Goal: Task Accomplishment & Management: Complete application form

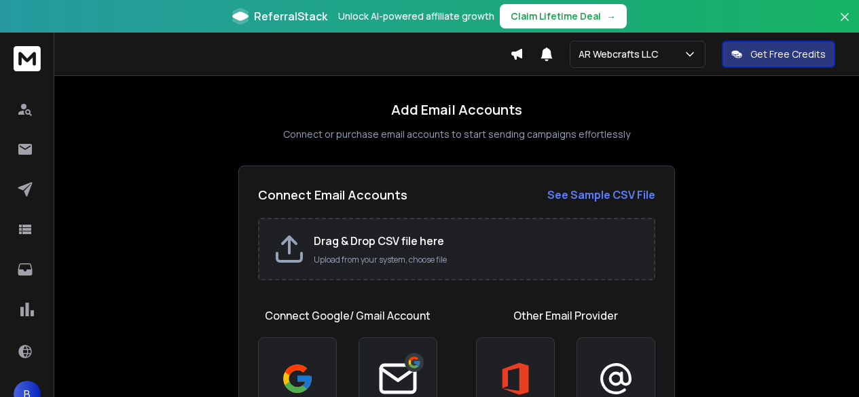
scroll to position [101, 0]
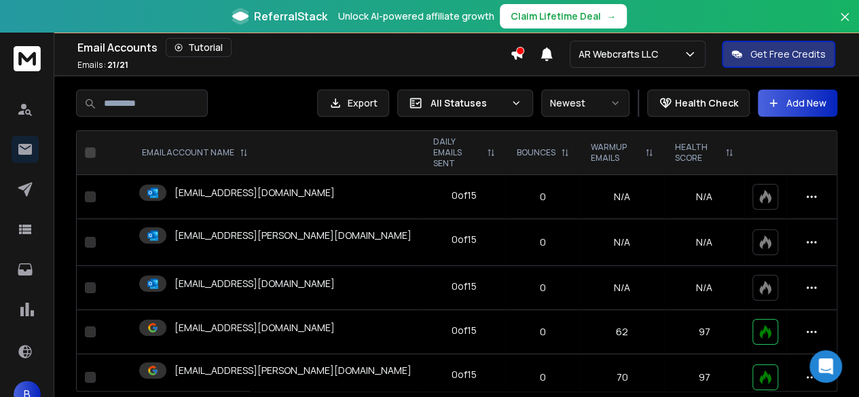
click at [187, 97] on input at bounding box center [142, 103] width 132 height 27
paste input "**********"
type input "**********"
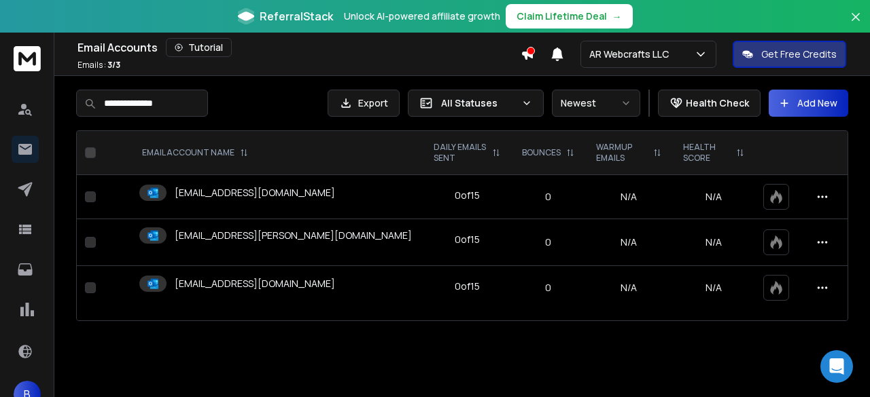
click at [162, 105] on input "**********" at bounding box center [142, 103] width 132 height 27
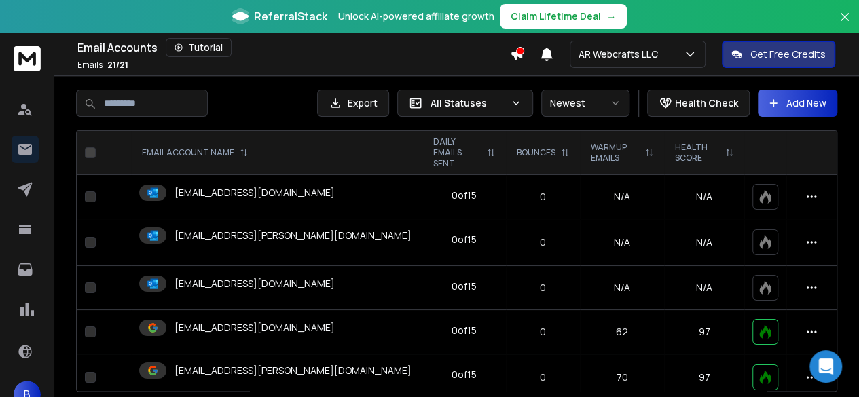
click at [807, 103] on button "Add New" at bounding box center [797, 103] width 79 height 27
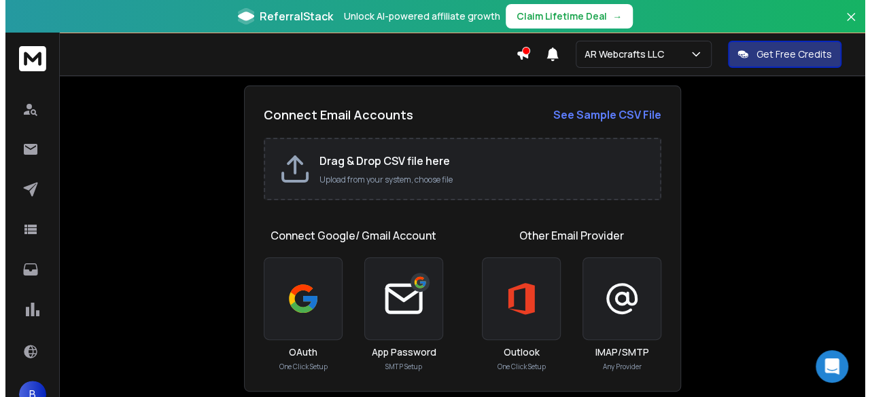
scroll to position [101, 0]
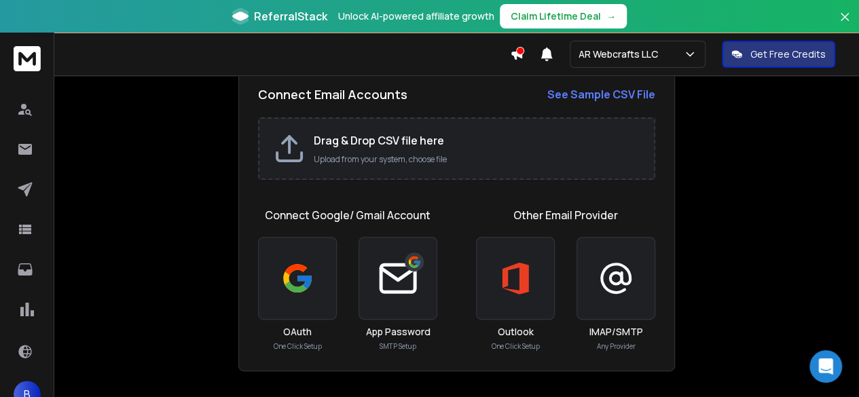
click at [527, 293] on icon at bounding box center [516, 279] width 32 height 32
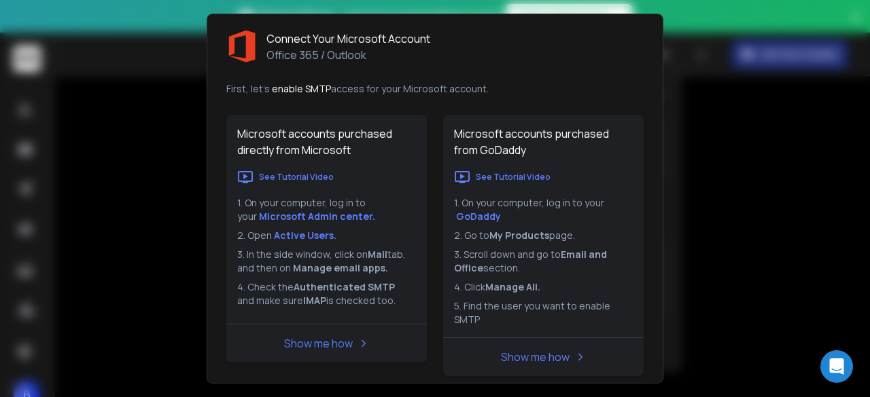
scroll to position [90, 0]
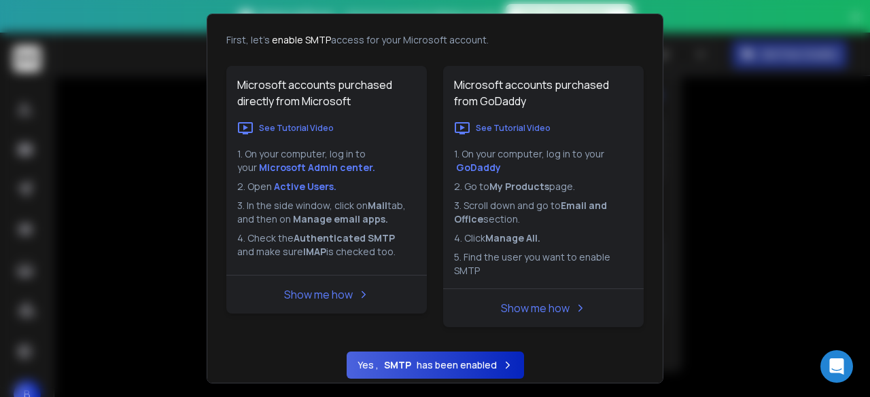
click at [412, 356] on button "Yes , SMTP has been enabled" at bounding box center [434, 365] width 177 height 27
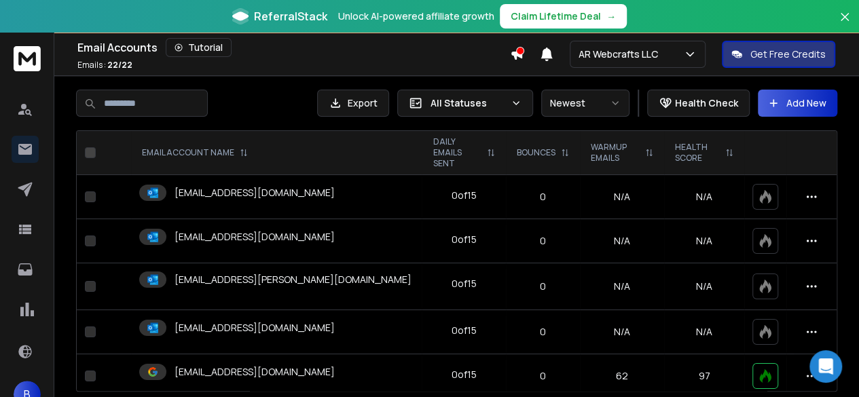
click at [798, 104] on button "Add New" at bounding box center [797, 103] width 79 height 27
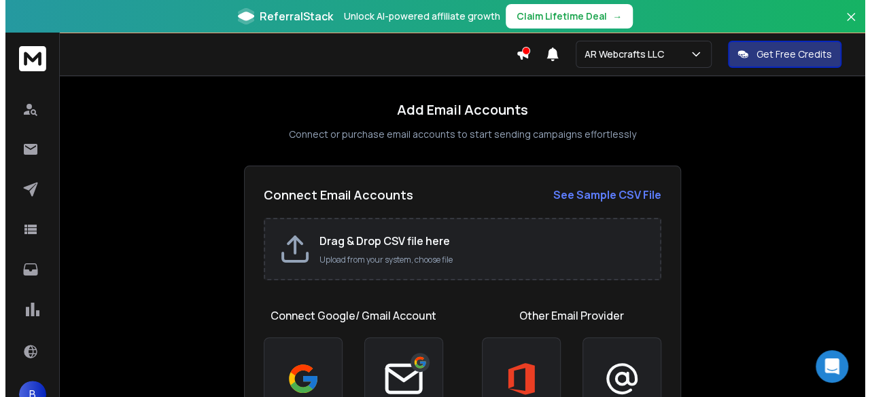
scroll to position [101, 0]
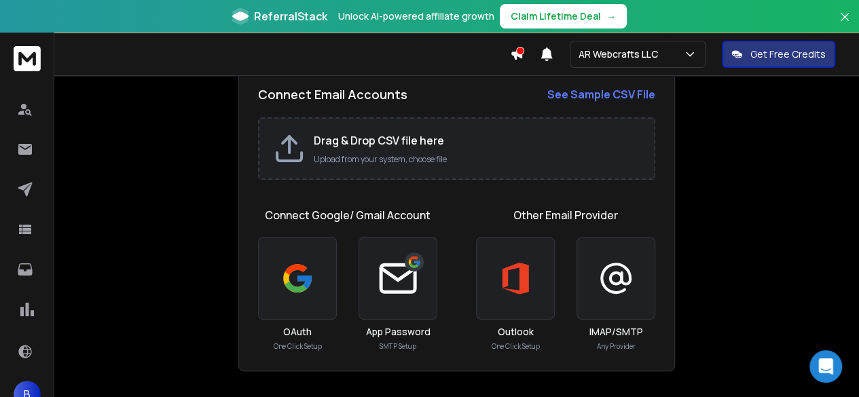
click at [503, 277] on icon at bounding box center [515, 278] width 26 height 32
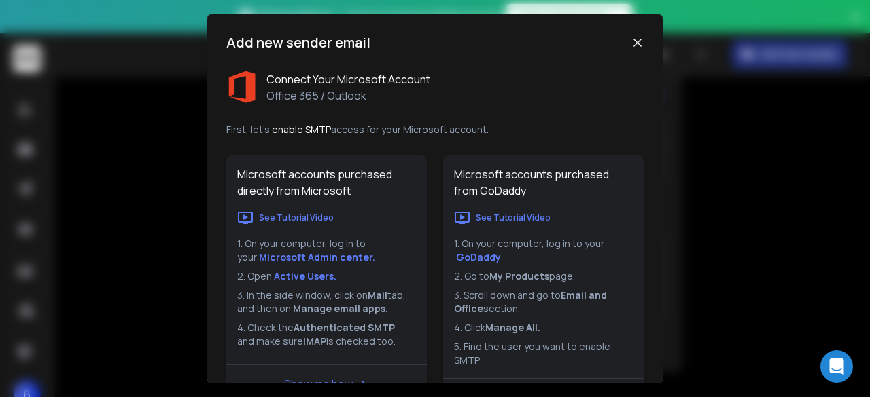
scroll to position [90, 0]
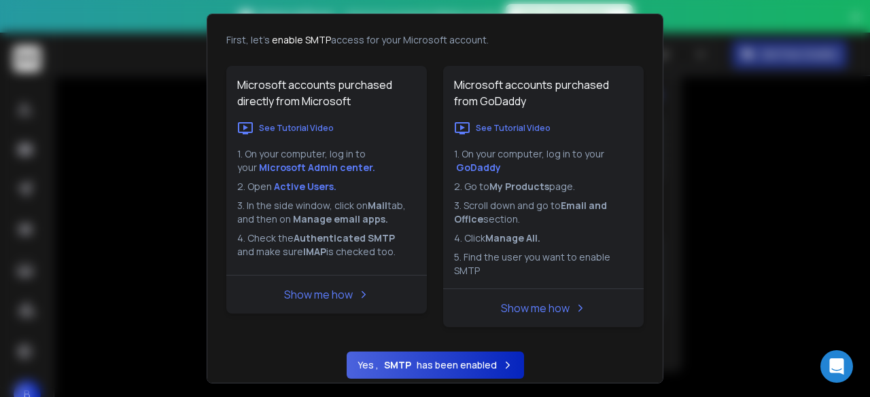
click at [469, 354] on button "Yes , SMTP has been enabled" at bounding box center [434, 365] width 177 height 27
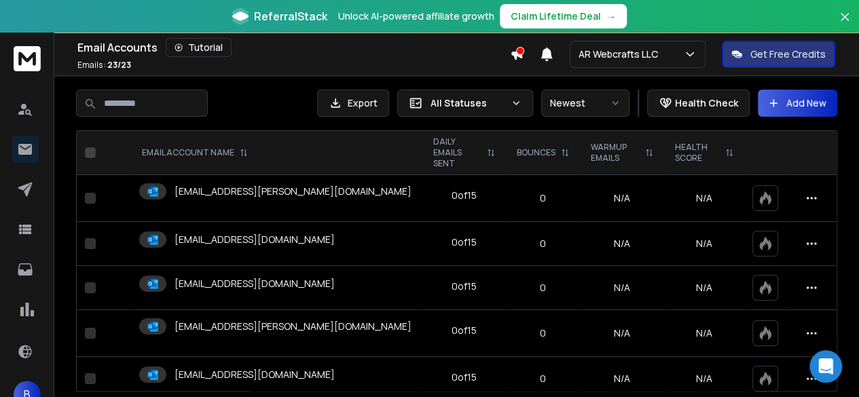
click at [800, 108] on button "Add New" at bounding box center [797, 103] width 79 height 27
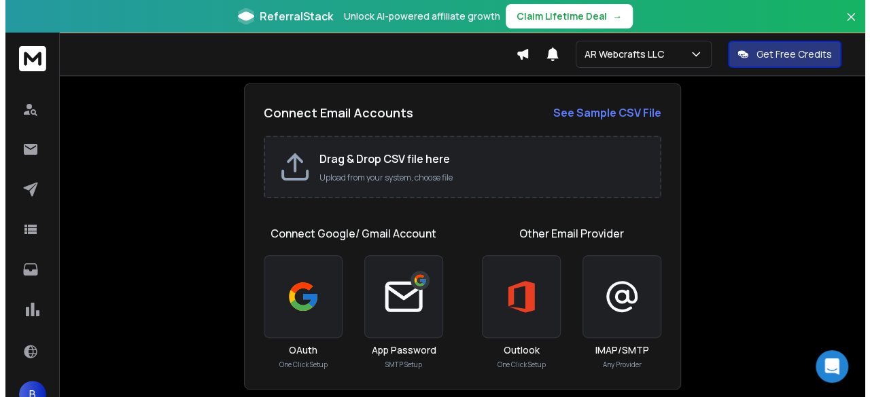
scroll to position [101, 0]
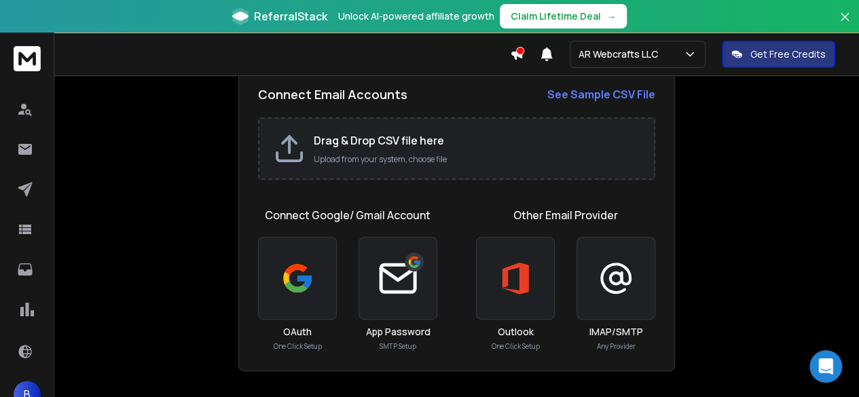
click at [500, 283] on icon at bounding box center [516, 279] width 32 height 32
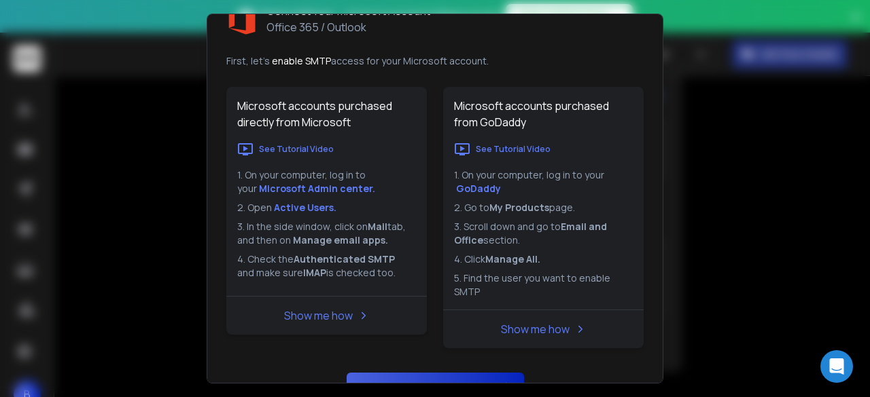
scroll to position [90, 0]
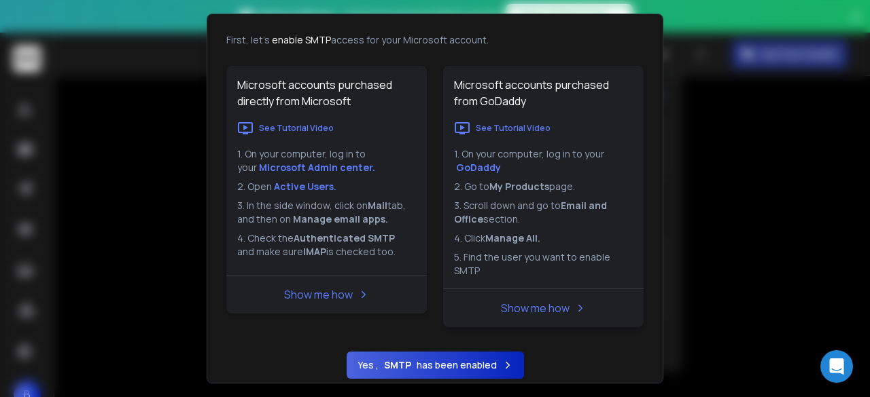
click at [452, 352] on button "Yes , SMTP has been enabled" at bounding box center [434, 365] width 177 height 27
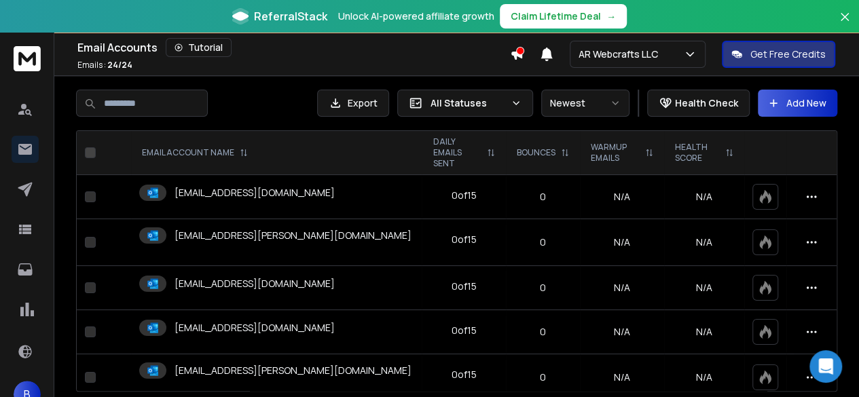
click at [811, 93] on button "Add New" at bounding box center [797, 103] width 79 height 27
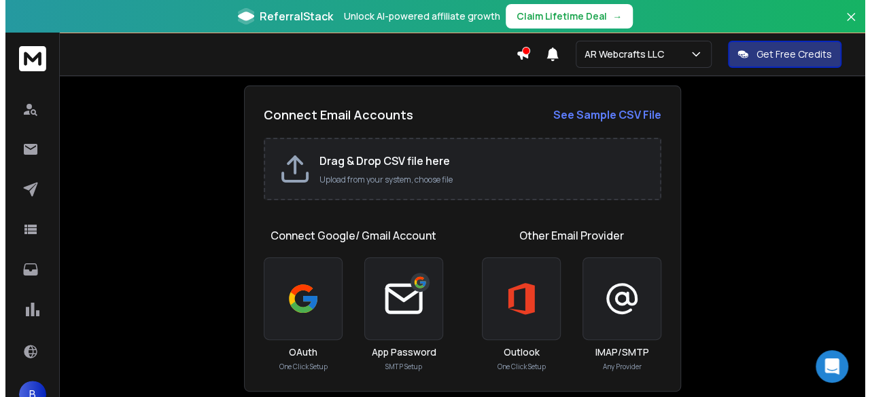
scroll to position [101, 0]
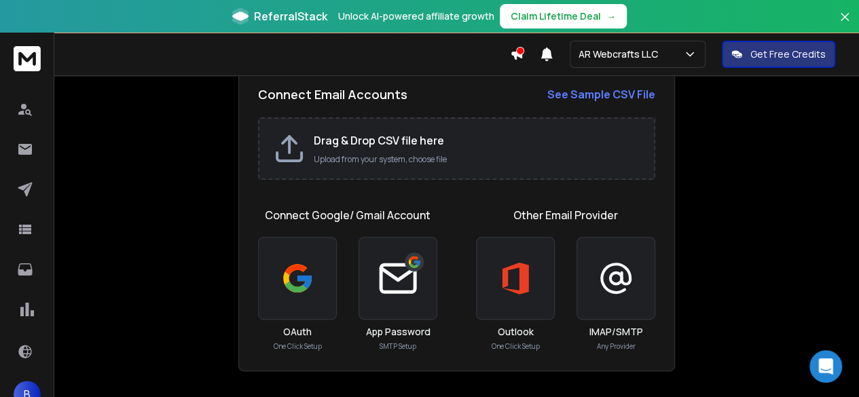
click at [523, 294] on div at bounding box center [516, 279] width 34 height 38
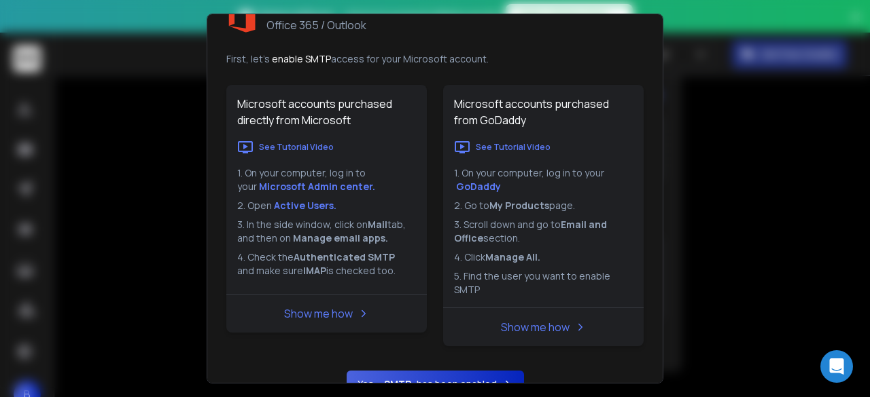
scroll to position [90, 0]
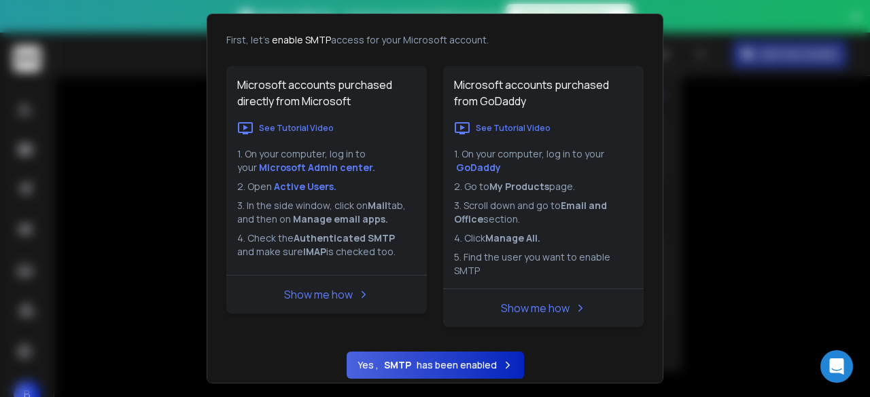
click at [482, 359] on button "Yes , SMTP has been enabled" at bounding box center [434, 365] width 177 height 27
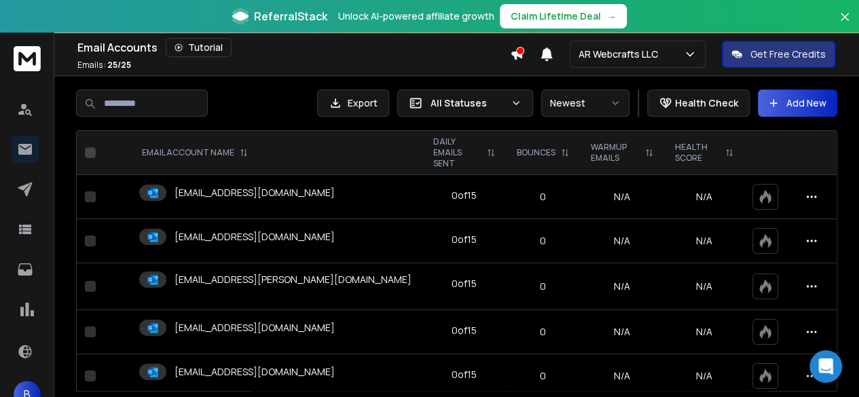
click at [783, 92] on button "Add New" at bounding box center [797, 103] width 79 height 27
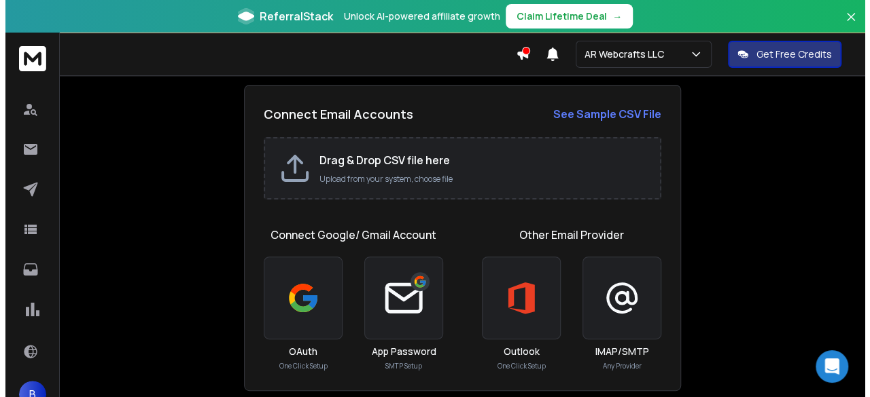
scroll to position [101, 0]
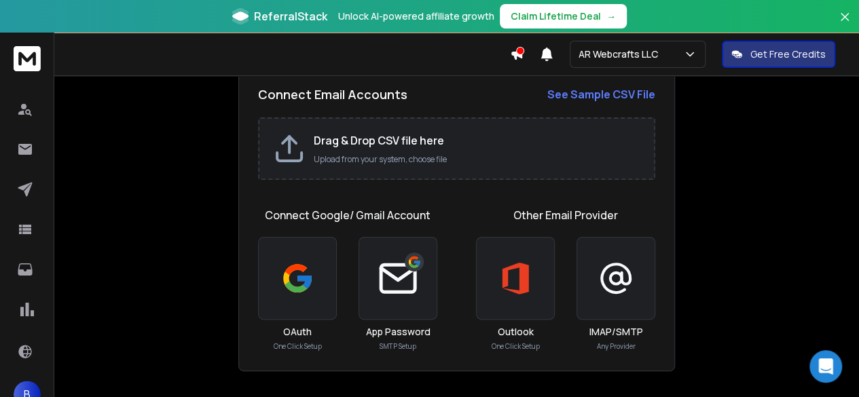
click at [538, 264] on div at bounding box center [515, 278] width 79 height 83
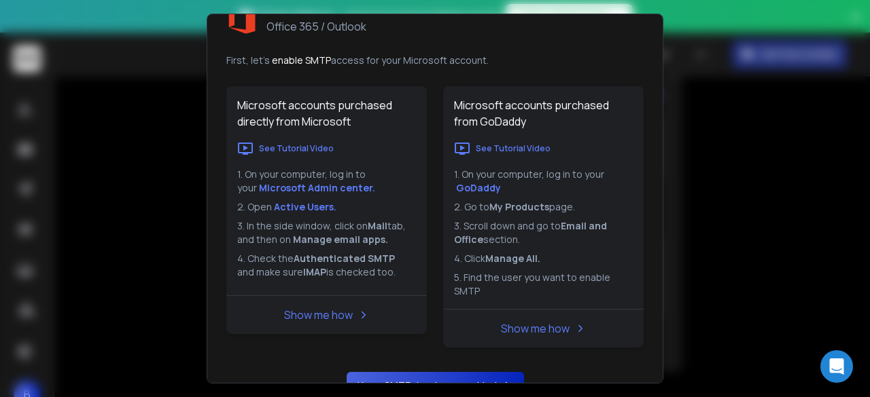
scroll to position [90, 0]
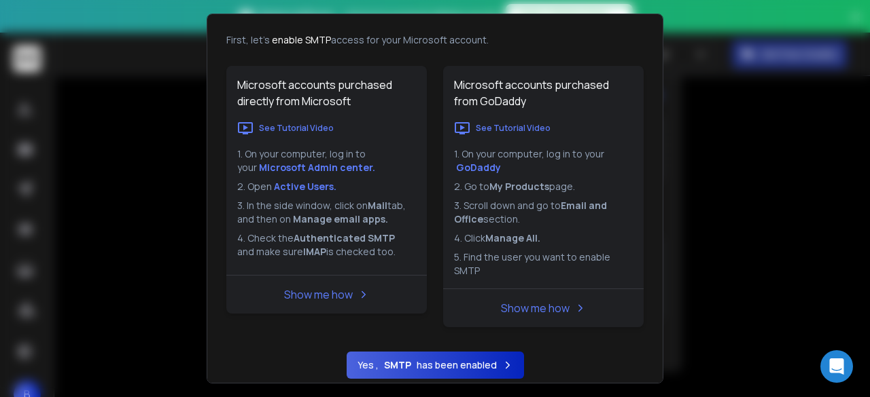
click at [462, 352] on button "Yes , SMTP has been enabled" at bounding box center [434, 365] width 177 height 27
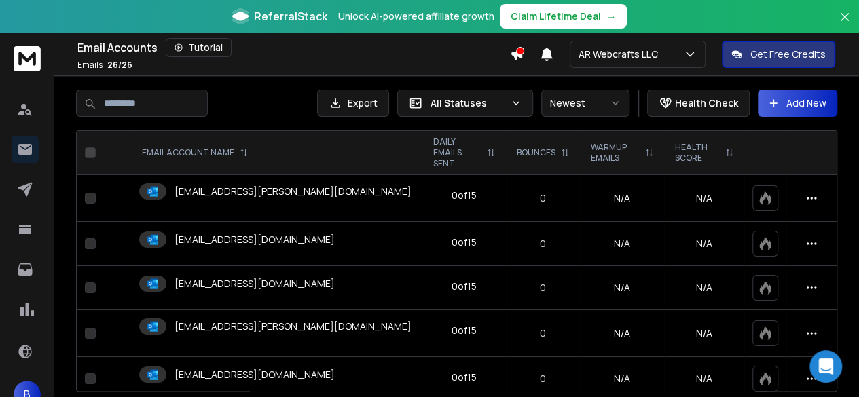
click at [785, 100] on button "Add New" at bounding box center [797, 103] width 79 height 27
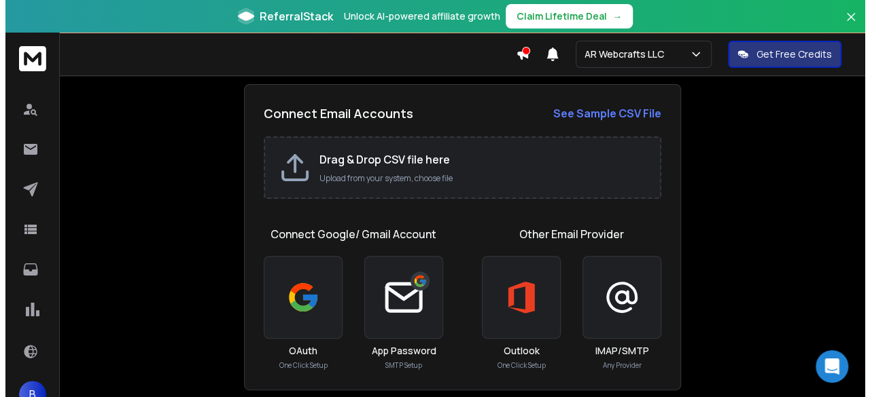
scroll to position [101, 0]
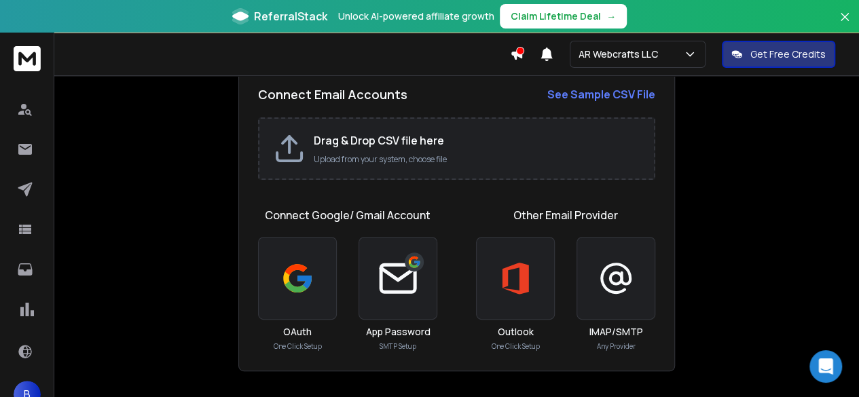
click at [516, 290] on icon at bounding box center [515, 278] width 26 height 32
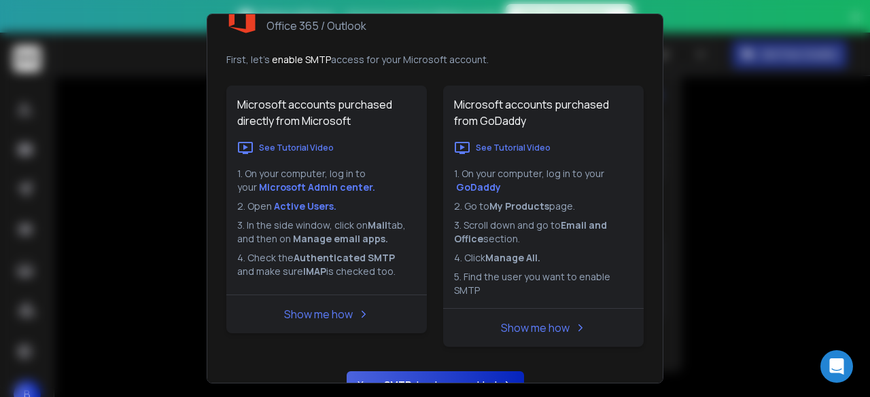
scroll to position [90, 0]
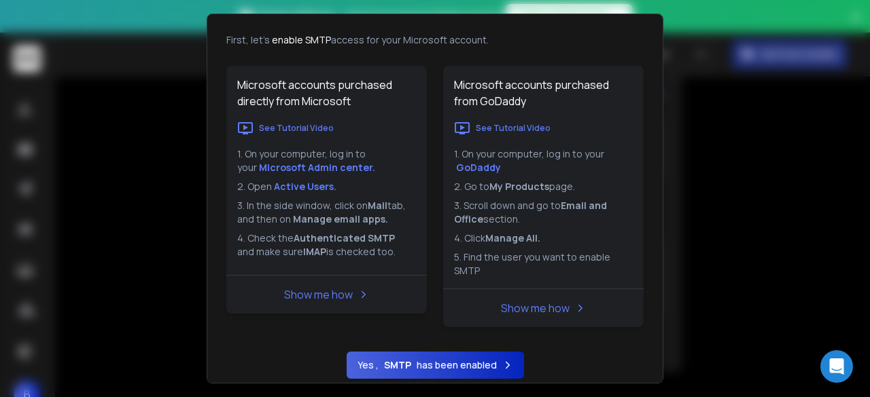
click at [448, 357] on button "Yes , SMTP has been enabled" at bounding box center [434, 365] width 177 height 27
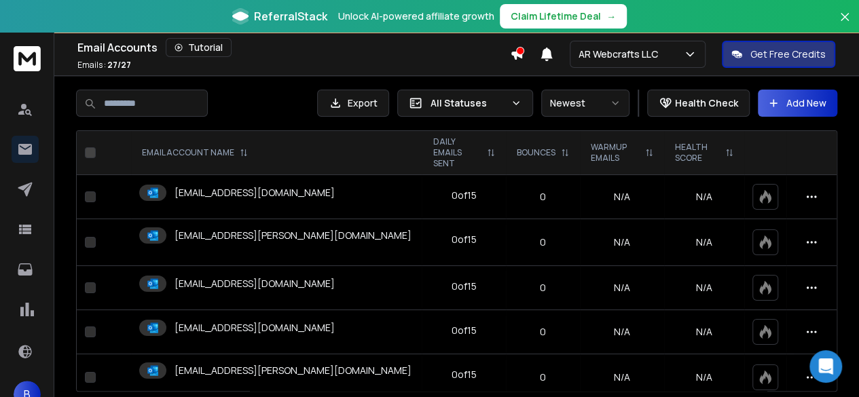
click at [777, 105] on icon at bounding box center [774, 104] width 10 height 10
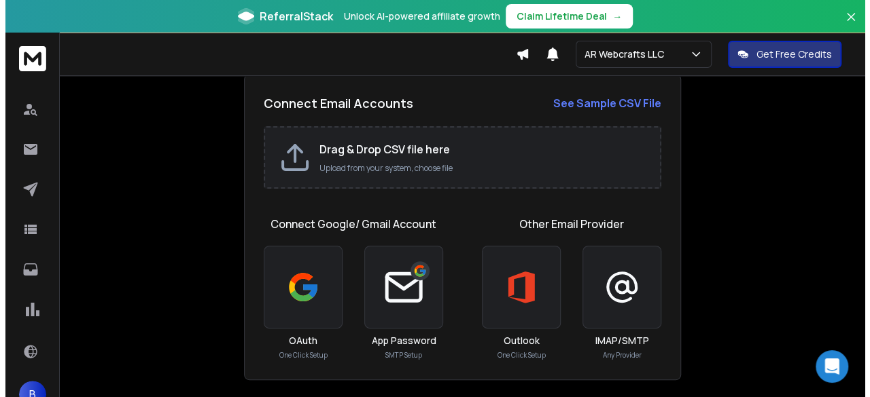
scroll to position [101, 0]
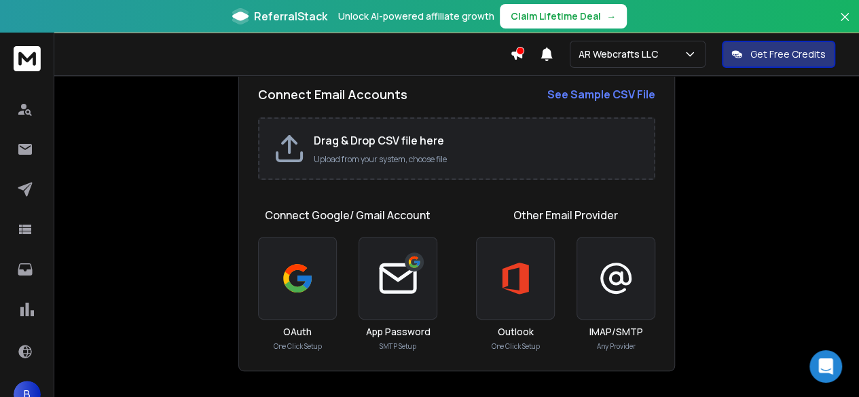
click at [515, 301] on div at bounding box center [515, 278] width 79 height 83
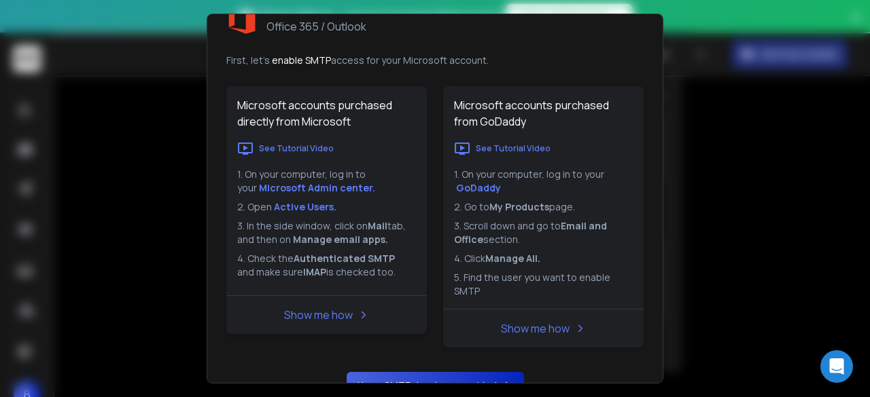
scroll to position [90, 0]
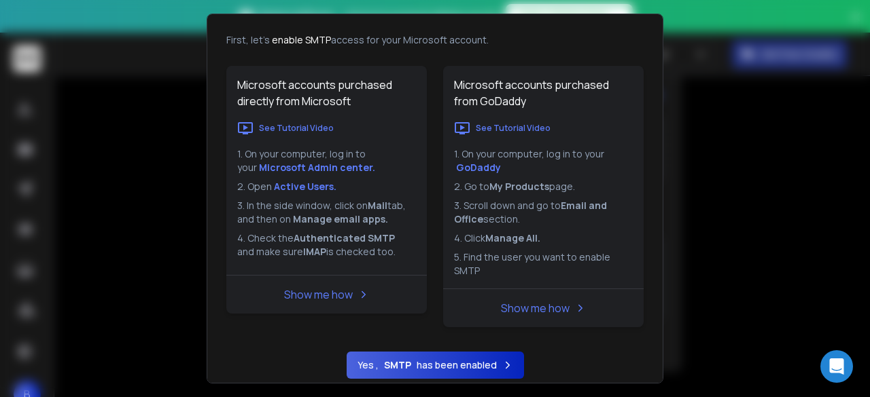
click at [486, 357] on button "Yes , SMTP has been enabled" at bounding box center [434, 365] width 177 height 27
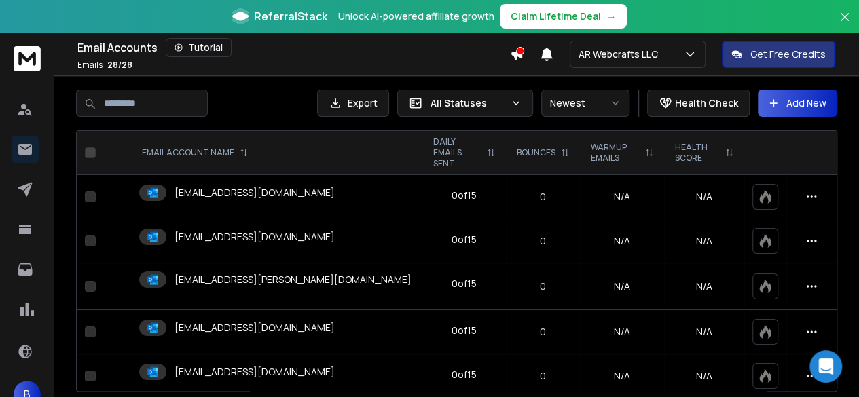
click at [798, 102] on button "Add New" at bounding box center [797, 103] width 79 height 27
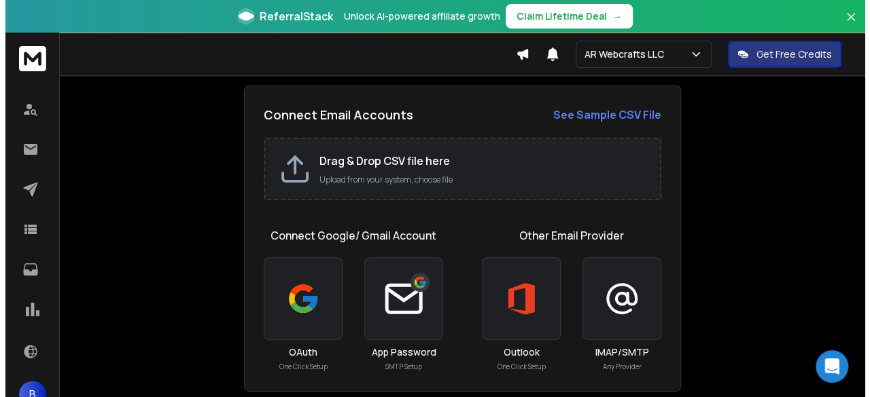
scroll to position [101, 0]
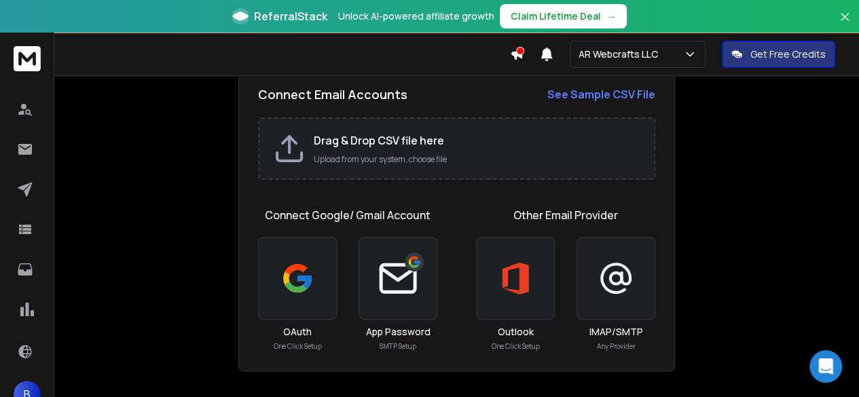
click at [520, 297] on div at bounding box center [515, 278] width 79 height 83
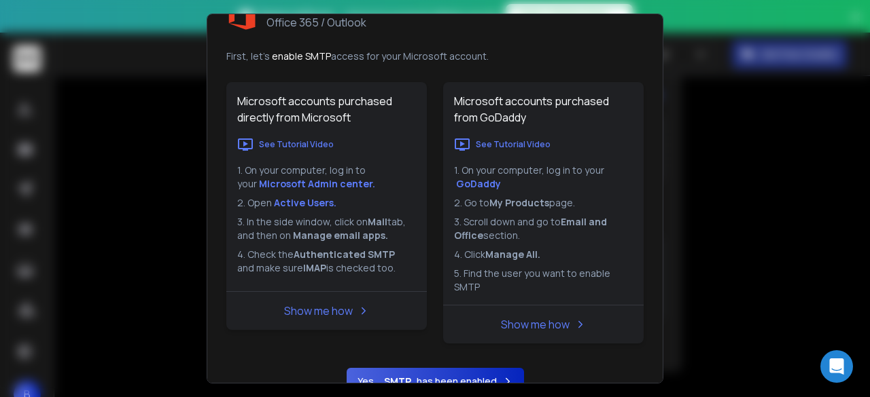
scroll to position [90, 0]
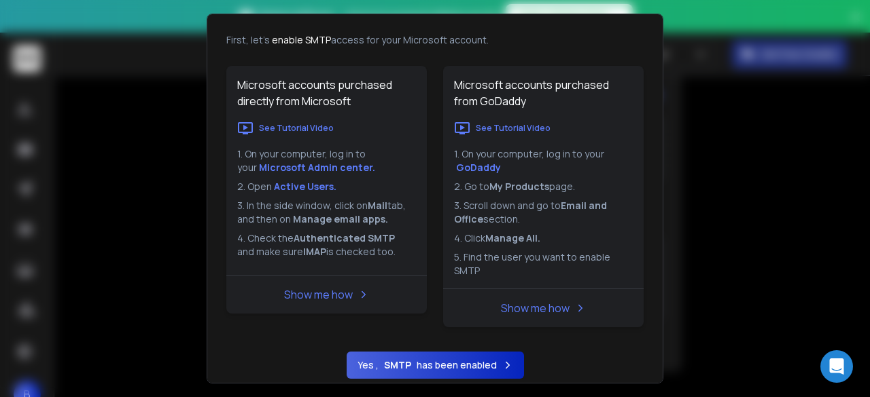
click at [491, 352] on button "Yes , SMTP has been enabled" at bounding box center [434, 365] width 177 height 27
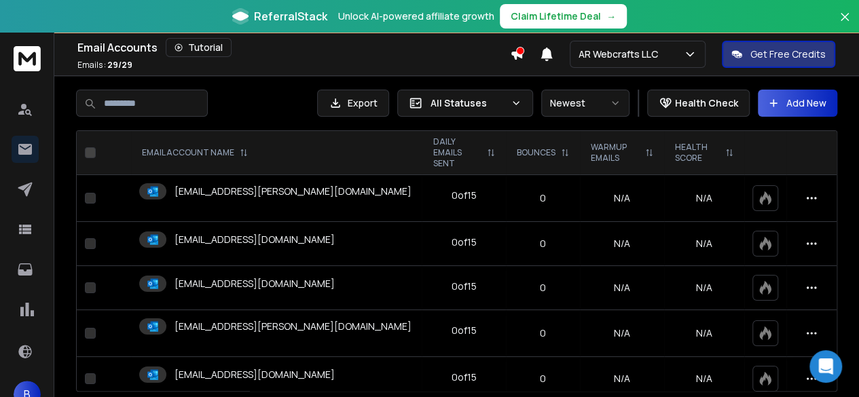
click at [810, 113] on button "Add New" at bounding box center [797, 103] width 79 height 27
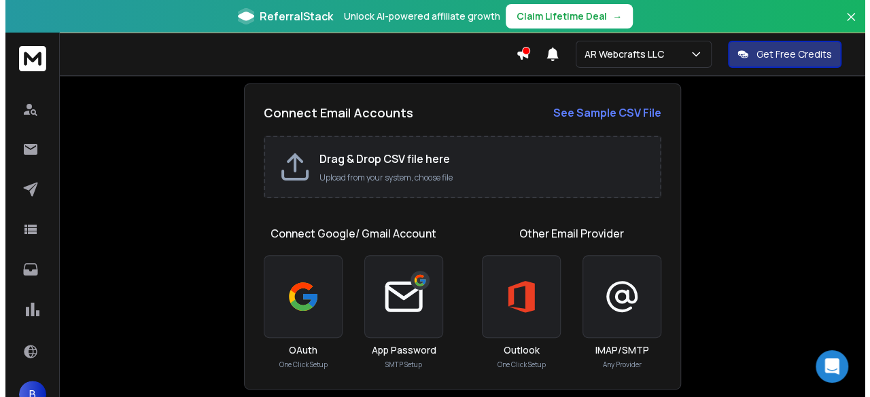
scroll to position [101, 0]
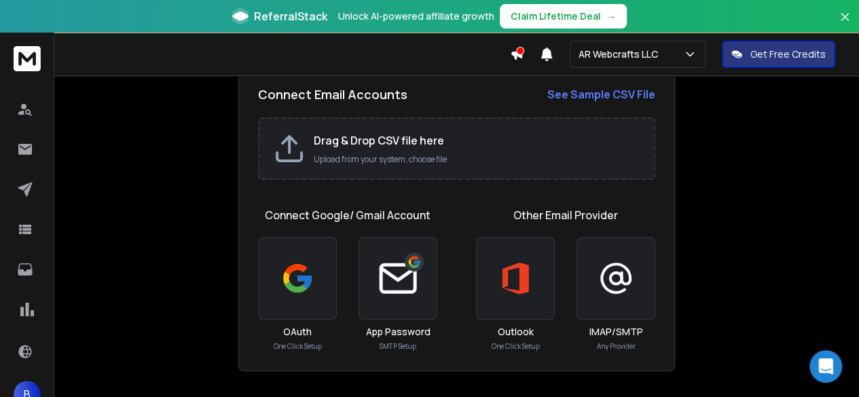
click at [518, 284] on icon at bounding box center [516, 279] width 32 height 32
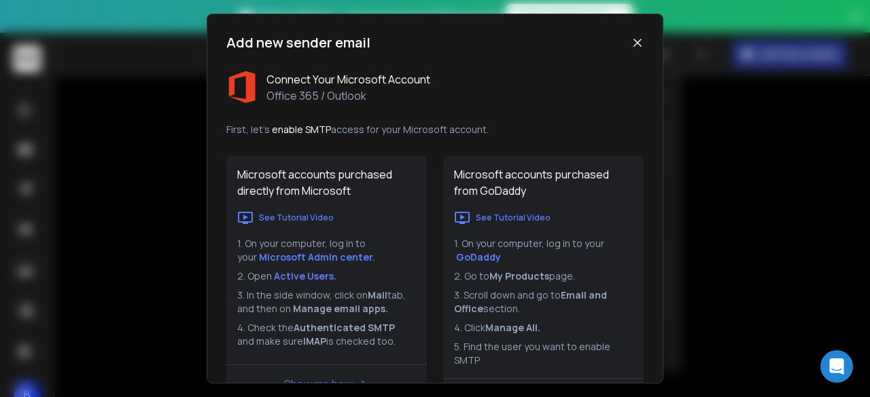
scroll to position [90, 0]
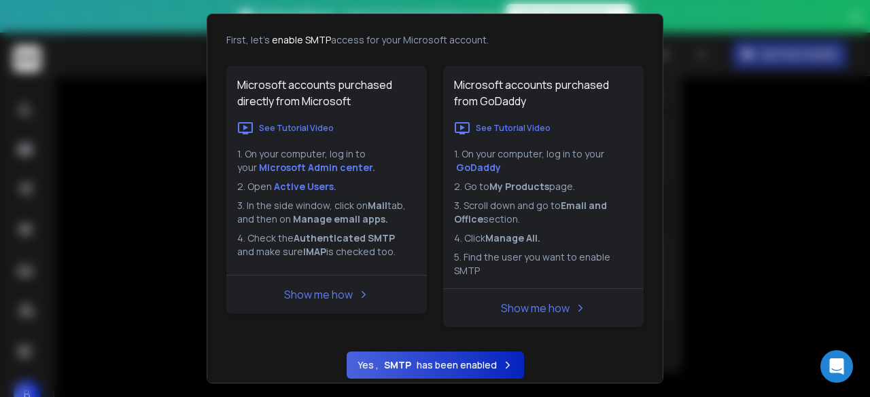
click at [478, 352] on button "Yes , SMTP has been enabled" at bounding box center [434, 365] width 177 height 27
